Goal: Task Accomplishment & Management: Manage account settings

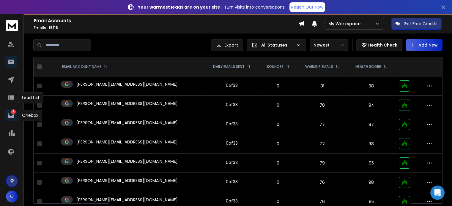
click at [13, 113] on p "2" at bounding box center [13, 112] width 5 height 5
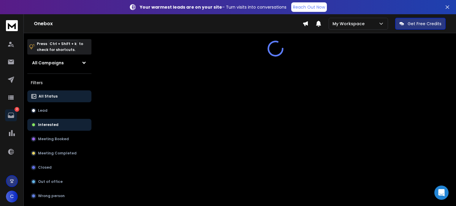
click at [69, 126] on button "Interested" at bounding box center [59, 125] width 64 height 12
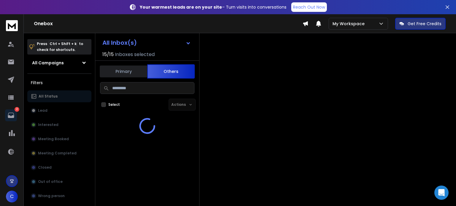
click at [170, 67] on button "Others" at bounding box center [171, 71] width 48 height 14
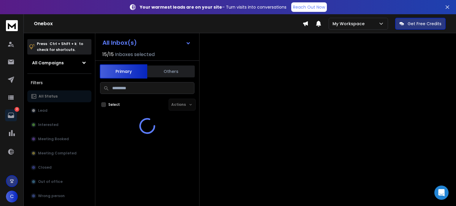
click at [133, 72] on button "Primary" at bounding box center [124, 71] width 48 height 14
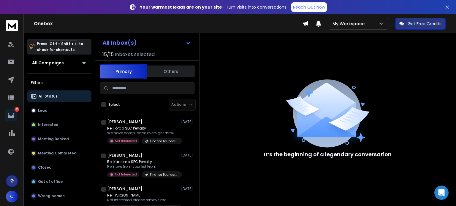
scroll to position [59, 0]
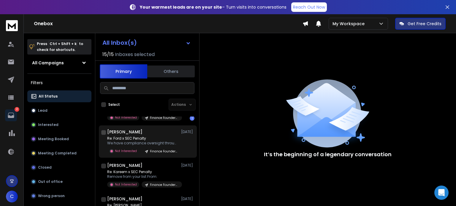
click at [157, 141] on p "We have compliance oversight through" at bounding box center [142, 143] width 71 height 5
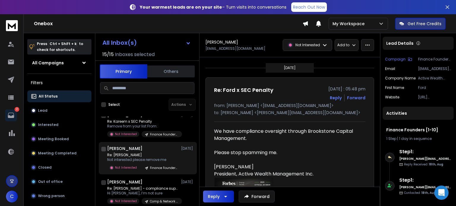
scroll to position [119, 0]
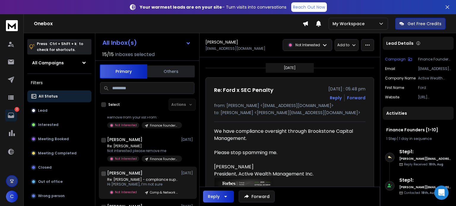
click at [156, 181] on p "Re: [PERSON_NAME] - compliance support" at bounding box center [142, 180] width 71 height 5
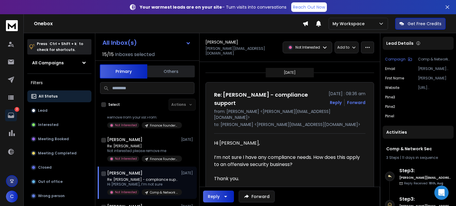
click at [146, 181] on p "Re: [PERSON_NAME] - compliance support" at bounding box center [142, 180] width 71 height 5
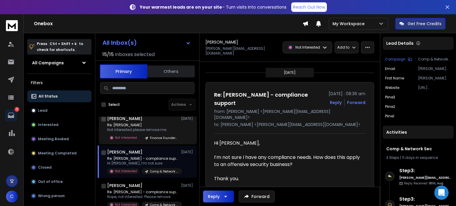
scroll to position [148, 0]
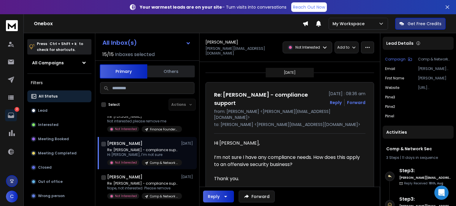
click at [147, 154] on p "Hi [PERSON_NAME], I’m not sure" at bounding box center [142, 155] width 71 height 5
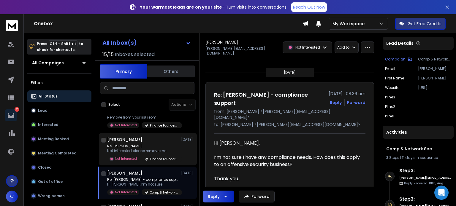
click at [156, 148] on p "Re: [PERSON_NAME]" at bounding box center [142, 146] width 71 height 5
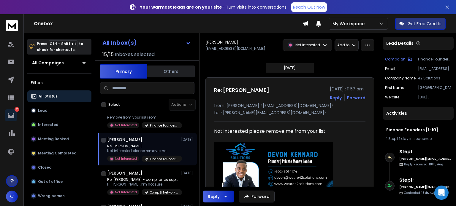
scroll to position [89, 0]
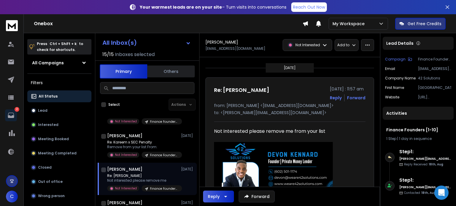
click at [156, 148] on p "Remove from your list From:" at bounding box center [142, 147] width 71 height 5
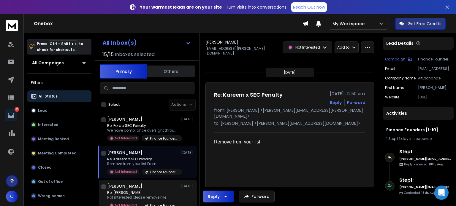
scroll to position [59, 0]
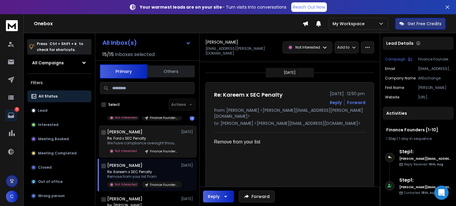
click at [154, 141] on p "We have compliance oversight through" at bounding box center [142, 143] width 71 height 5
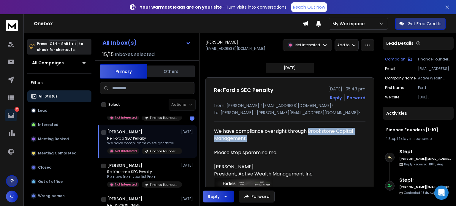
drag, startPoint x: 310, startPoint y: 131, endPoint x: 313, endPoint y: 136, distance: 6.1
click at [313, 136] on div "We have compliance oversight through Brookstone Capital Management." at bounding box center [287, 135] width 147 height 14
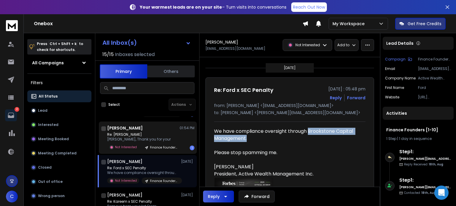
scroll to position [30, 0]
click at [143, 136] on p "Re: [PERSON_NAME]" at bounding box center [142, 134] width 71 height 5
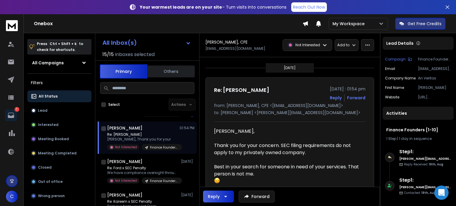
scroll to position [0, 0]
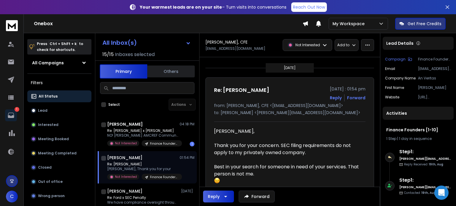
click at [143, 136] on p "NO! [PERSON_NAME] AMCREF Community" at bounding box center [142, 135] width 71 height 5
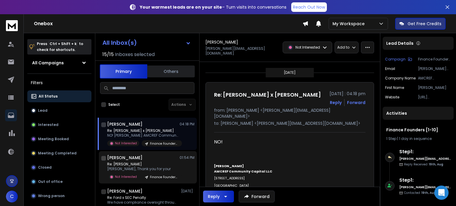
click at [143, 136] on p "NO! [PERSON_NAME] AMCREF Community" at bounding box center [142, 135] width 71 height 5
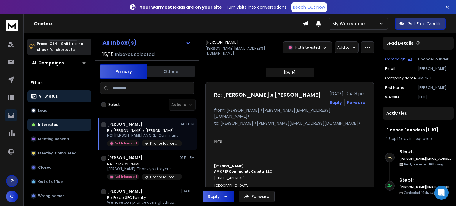
click at [53, 127] on p "Interested" at bounding box center [48, 125] width 20 height 5
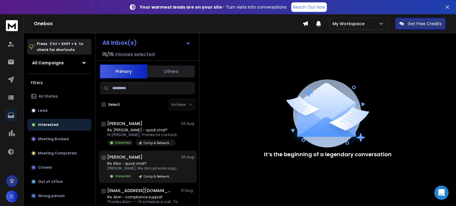
scroll to position [89, 0]
